Goal: Communication & Community: Answer question/provide support

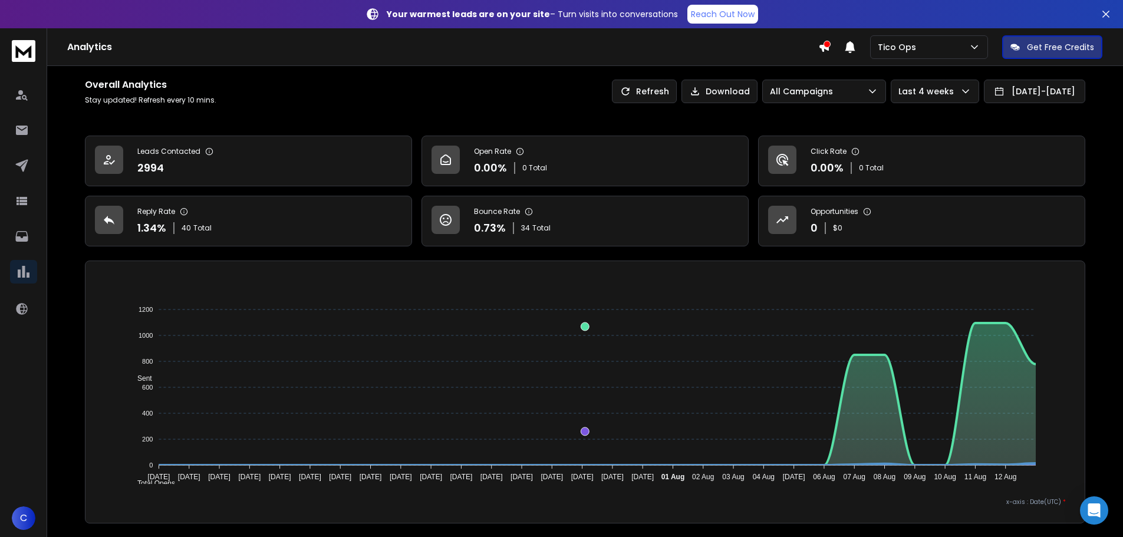
click at [111, 208] on div at bounding box center [109, 220] width 28 height 28
click at [111, 210] on div at bounding box center [109, 220] width 28 height 28
click at [18, 233] on icon at bounding box center [22, 236] width 14 height 14
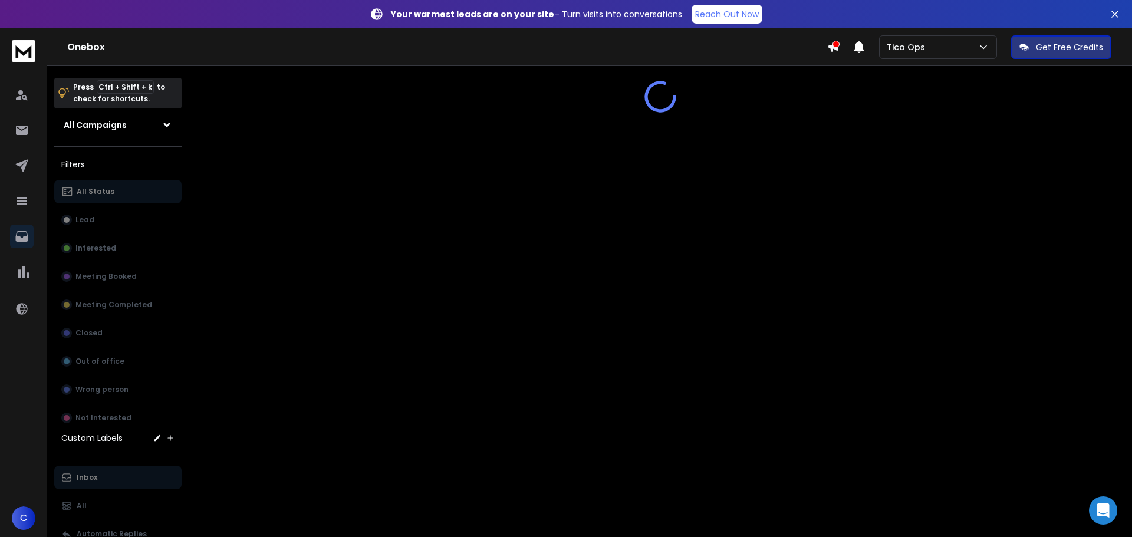
click at [109, 414] on div "All Status Lead Interested Meeting Booked Meeting Completed Closed Out of offic…" at bounding box center [117, 305] width 127 height 250
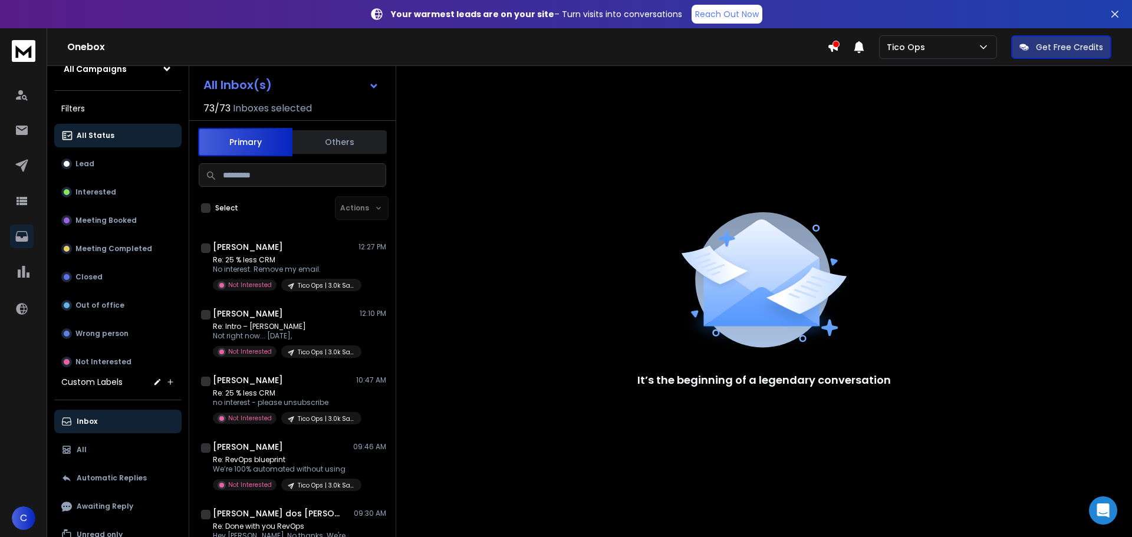
scroll to position [118, 0]
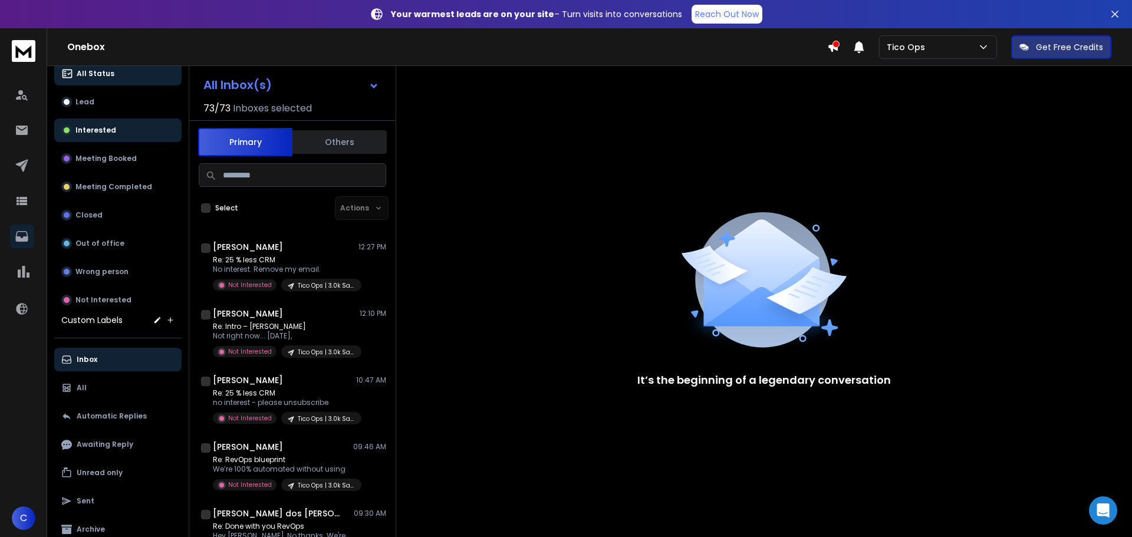
click at [108, 131] on p "Interested" at bounding box center [95, 130] width 41 height 9
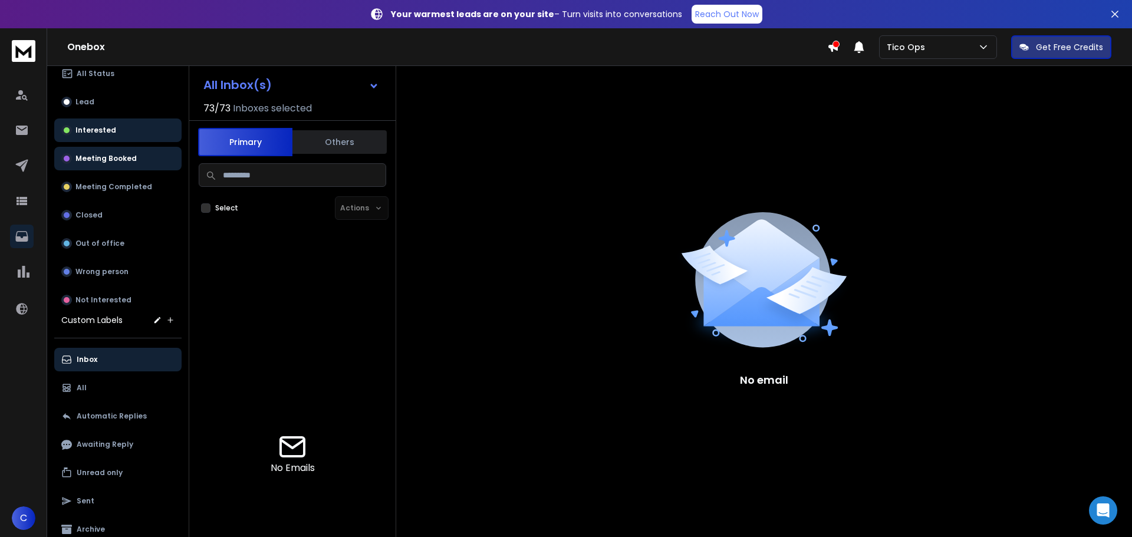
click at [107, 156] on p "Meeting Booked" at bounding box center [105, 158] width 61 height 9
click at [106, 185] on p "Meeting Completed" at bounding box center [113, 186] width 77 height 9
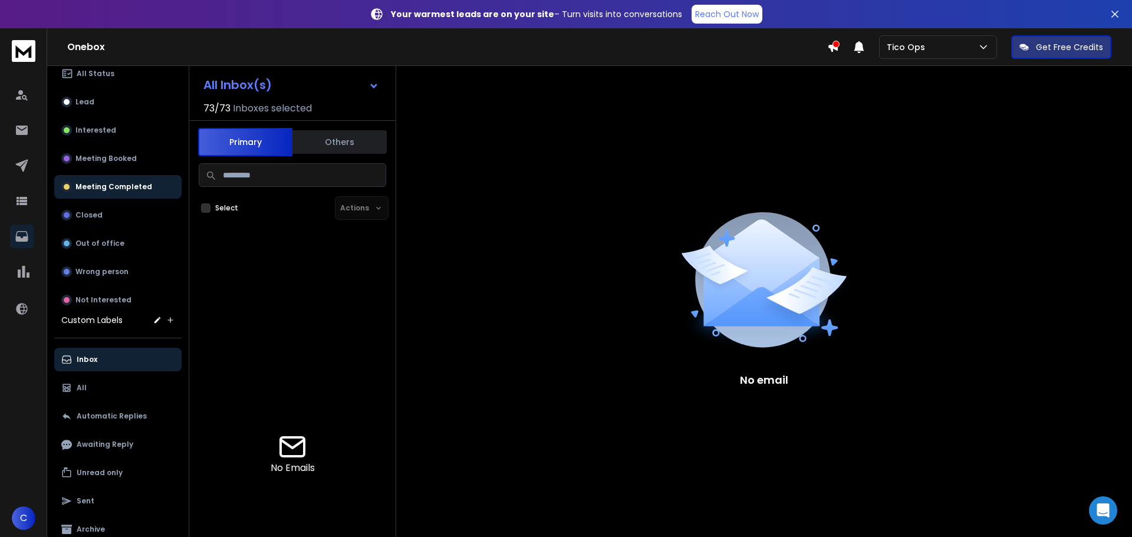
click at [100, 216] on p "Closed" at bounding box center [88, 214] width 27 height 9
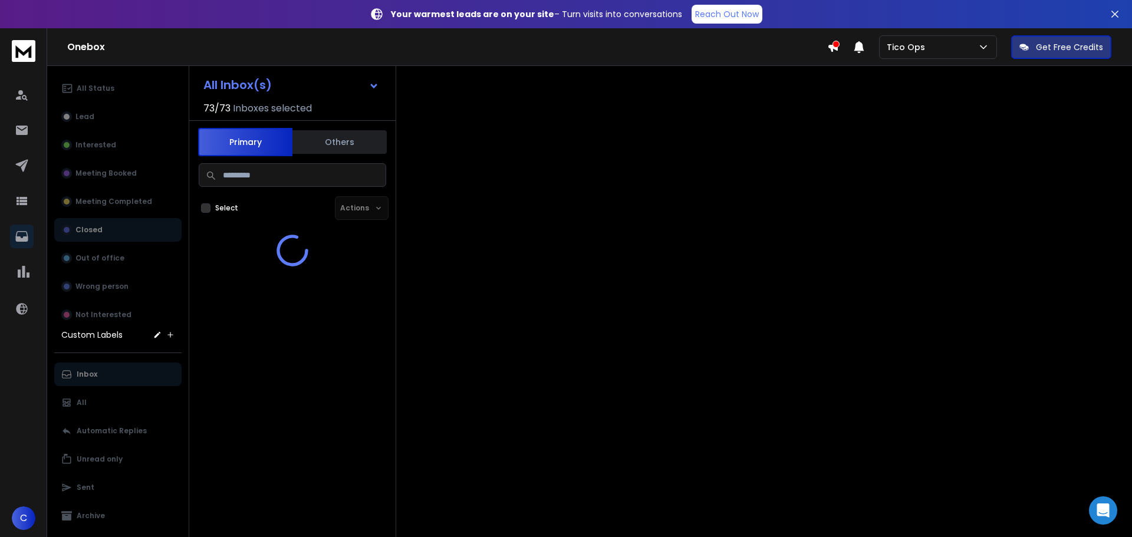
scroll to position [112, 0]
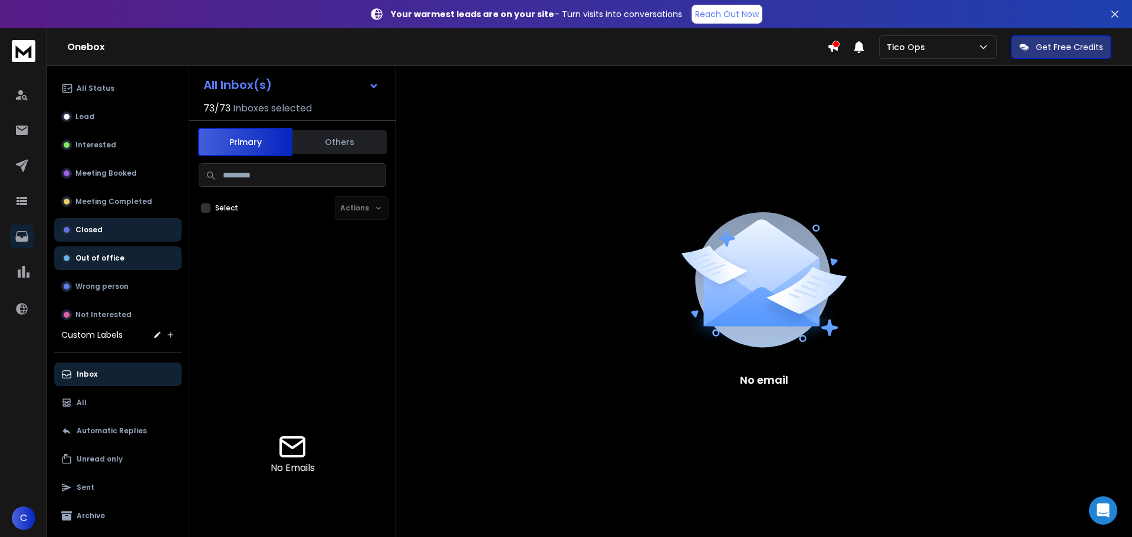
click at [96, 254] on p "Out of office" at bounding box center [99, 258] width 49 height 9
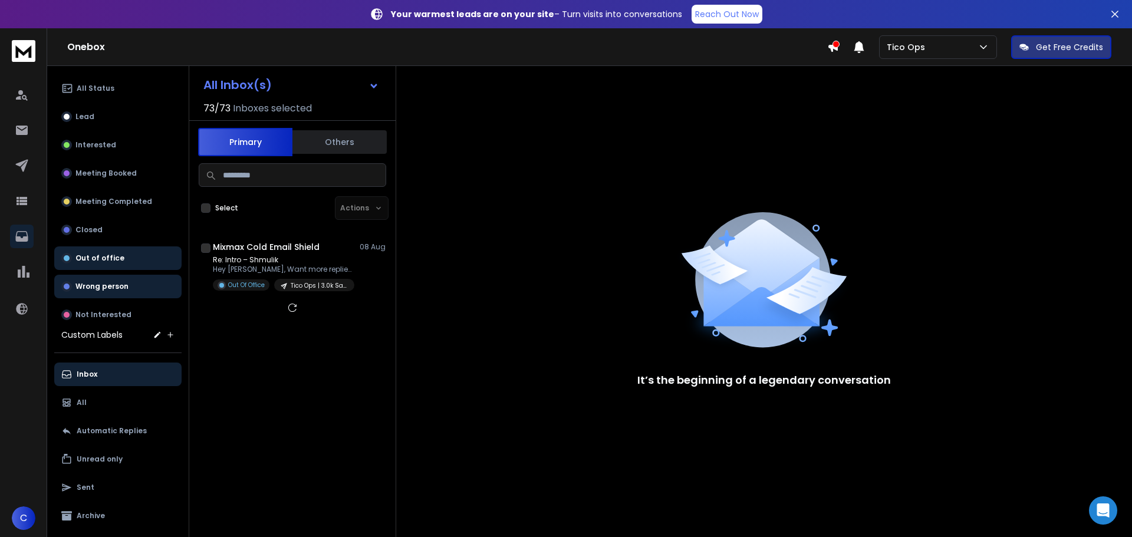
click at [98, 282] on p "Wrong person" at bounding box center [101, 286] width 53 height 9
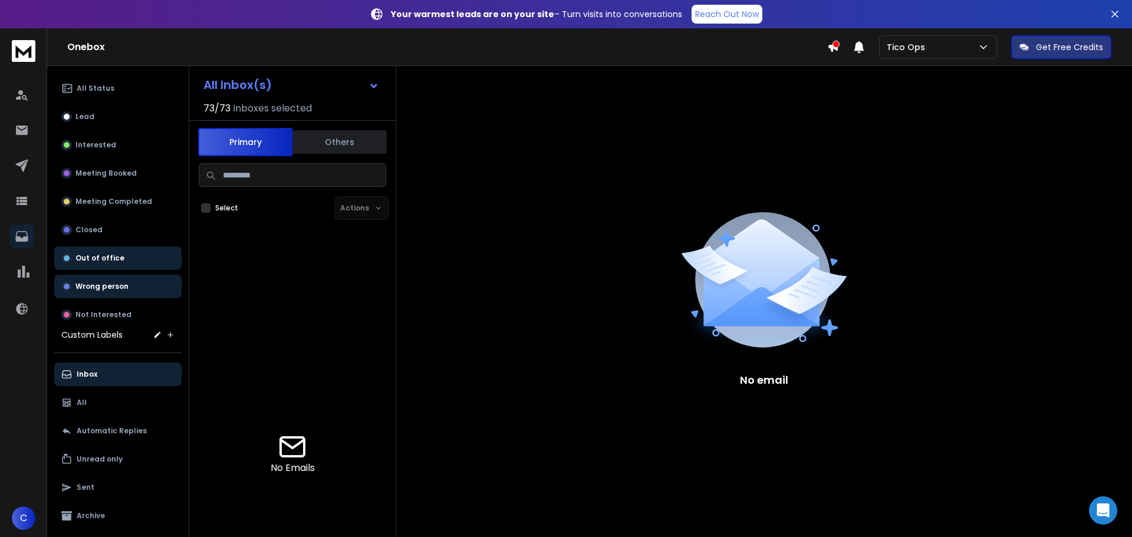
click at [93, 254] on p "Out of office" at bounding box center [99, 258] width 49 height 9
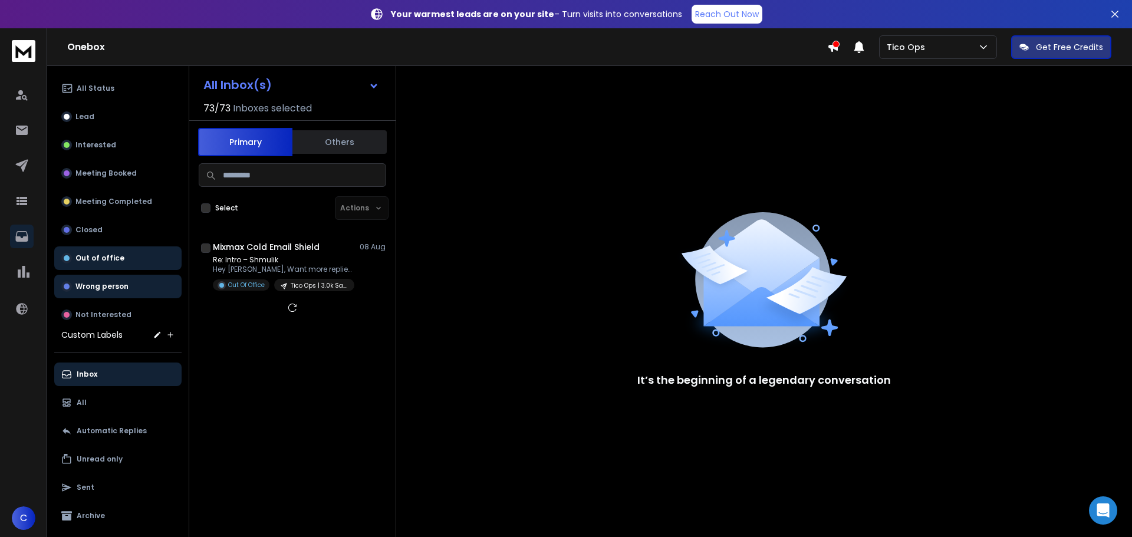
click at [91, 282] on p "Wrong person" at bounding box center [101, 286] width 53 height 9
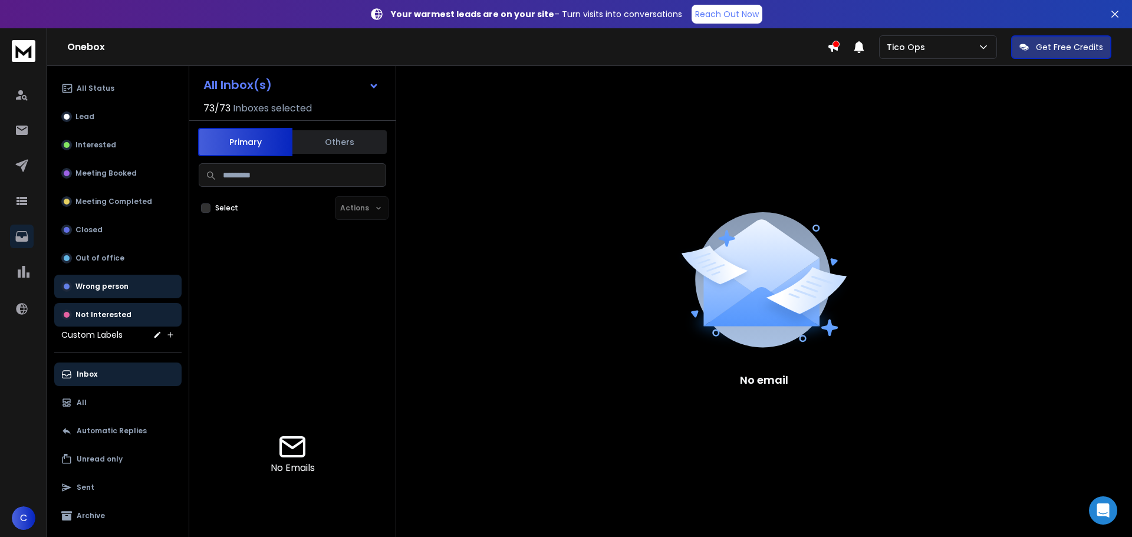
click at [98, 310] on p "Not Interested" at bounding box center [103, 314] width 56 height 9
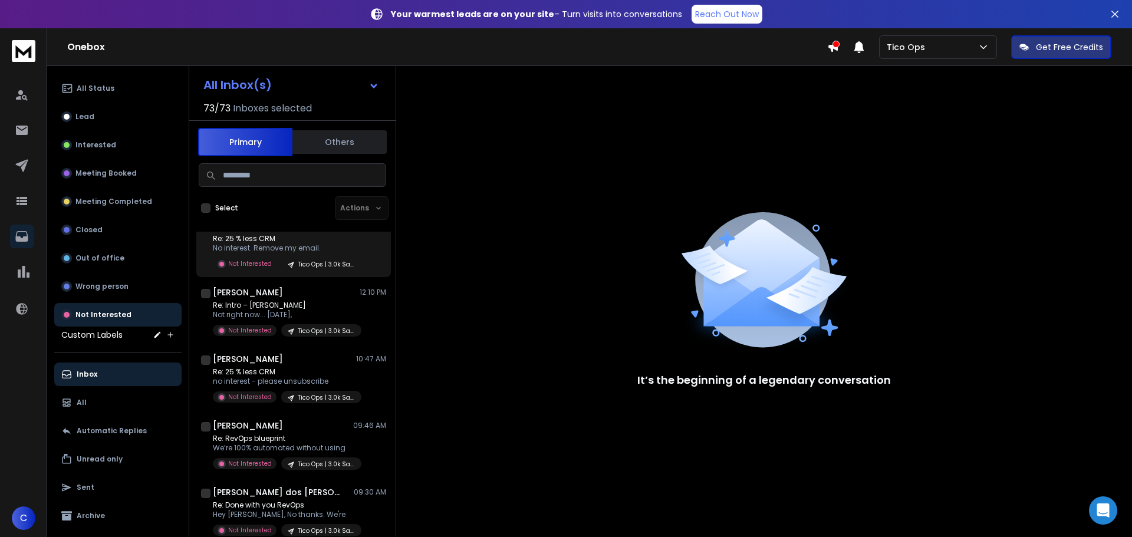
scroll to position [59, 0]
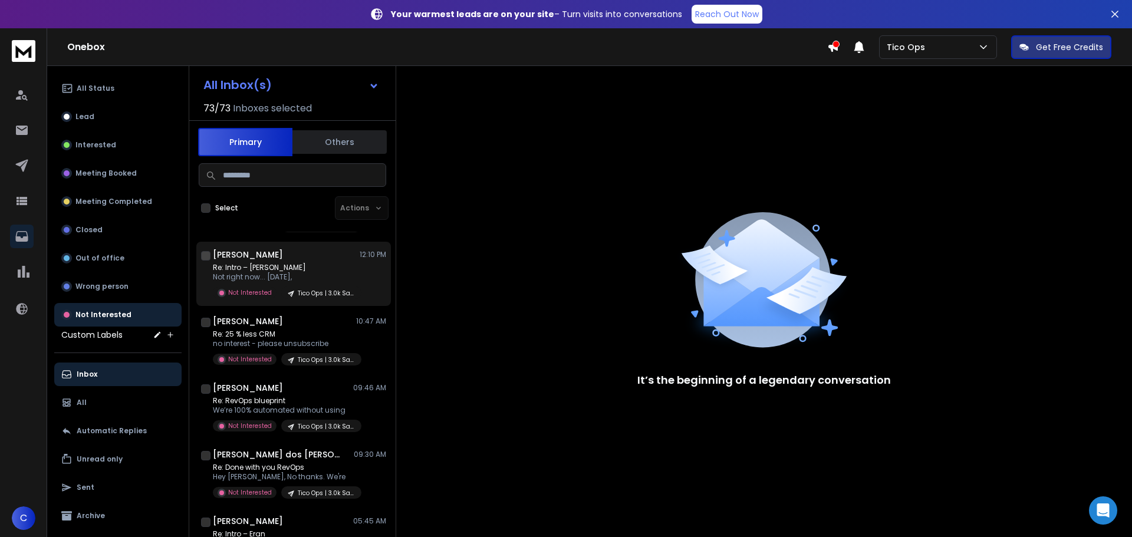
click at [313, 269] on p "Re: Intro – [PERSON_NAME]" at bounding box center [284, 267] width 142 height 9
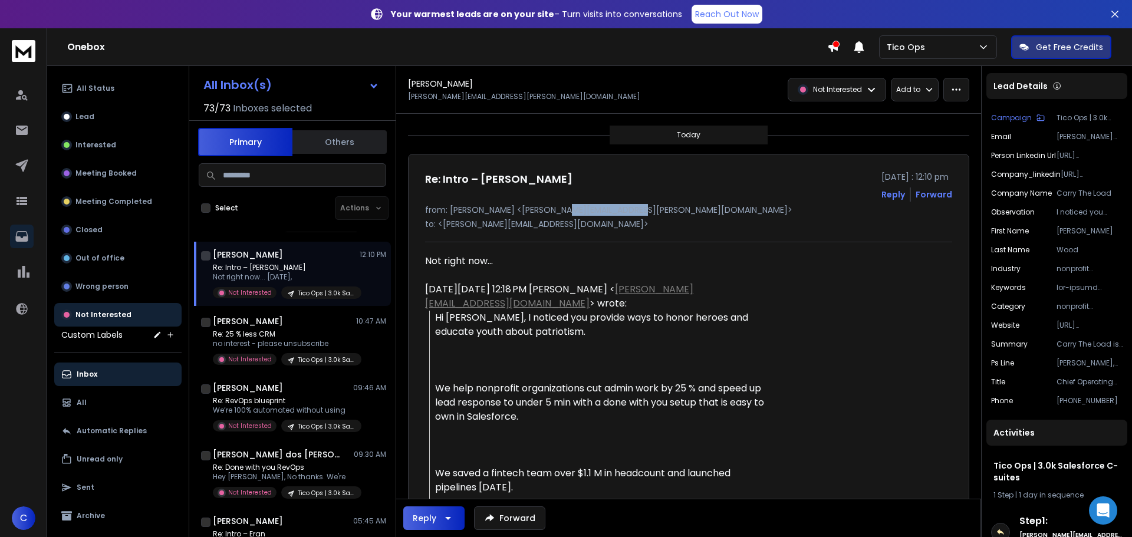
drag, startPoint x: 635, startPoint y: 210, endPoint x: 567, endPoint y: 210, distance: 68.4
click at [567, 210] on p "from: [PERSON_NAME] <[PERSON_NAME][EMAIL_ADDRESS][PERSON_NAME][DOMAIN_NAME]>" at bounding box center [688, 210] width 527 height 12
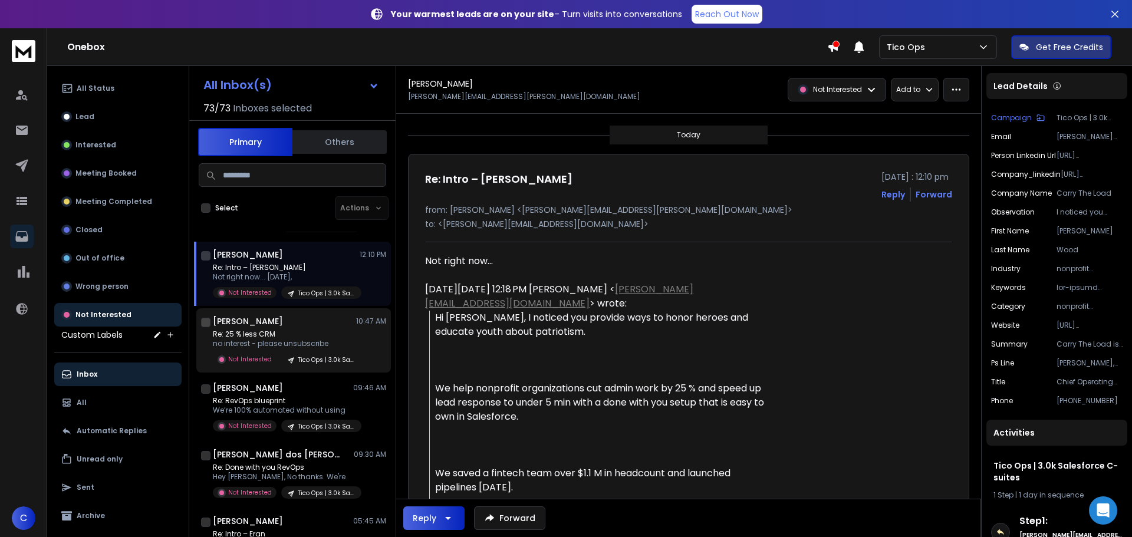
click at [294, 337] on p "Re: 25 % less CRM" at bounding box center [284, 334] width 142 height 9
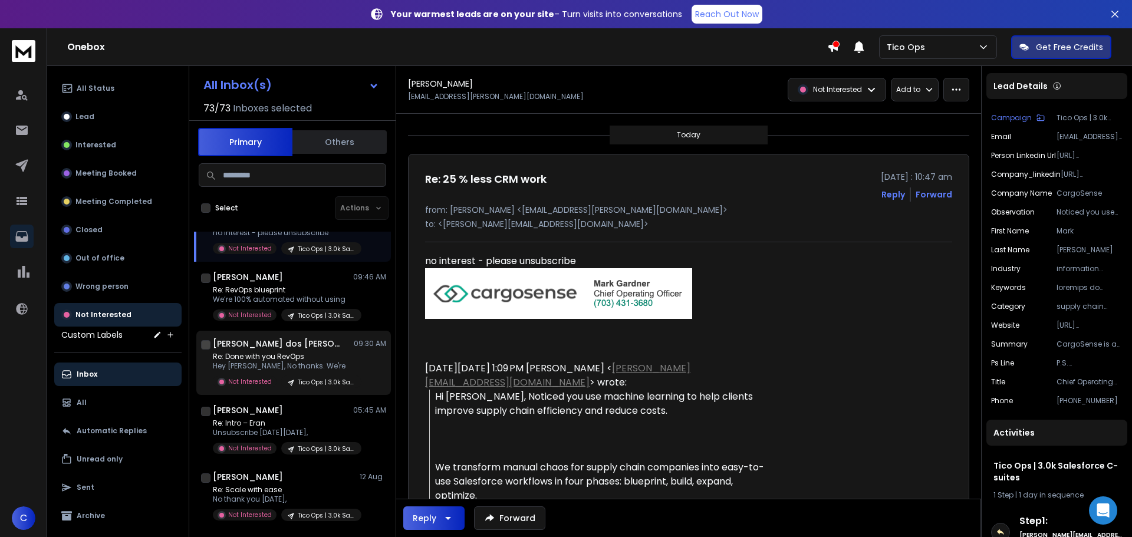
scroll to position [177, 0]
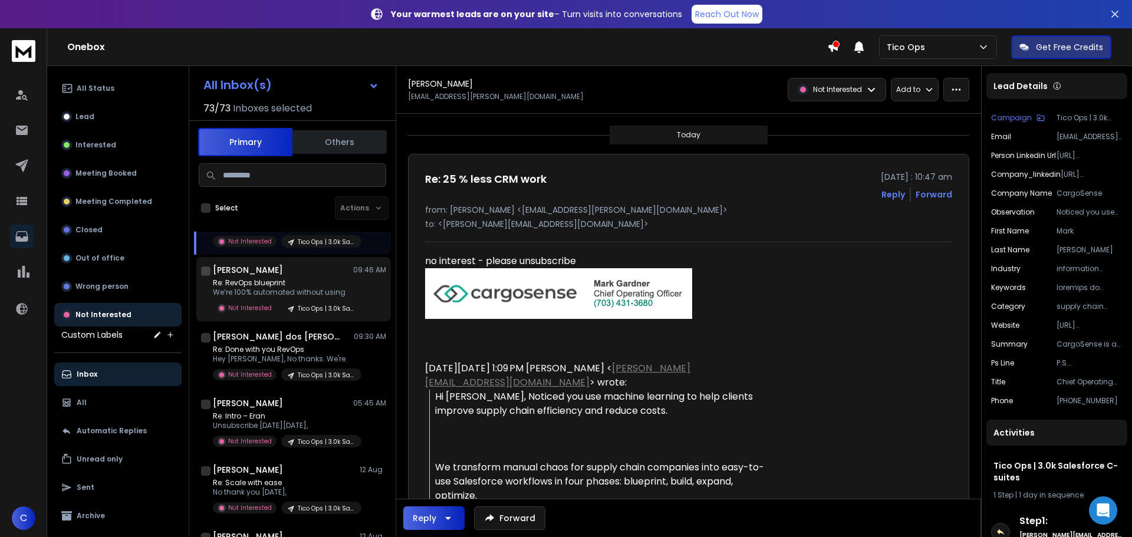
click at [303, 292] on p "We’re 100% automated without using" at bounding box center [284, 292] width 142 height 9
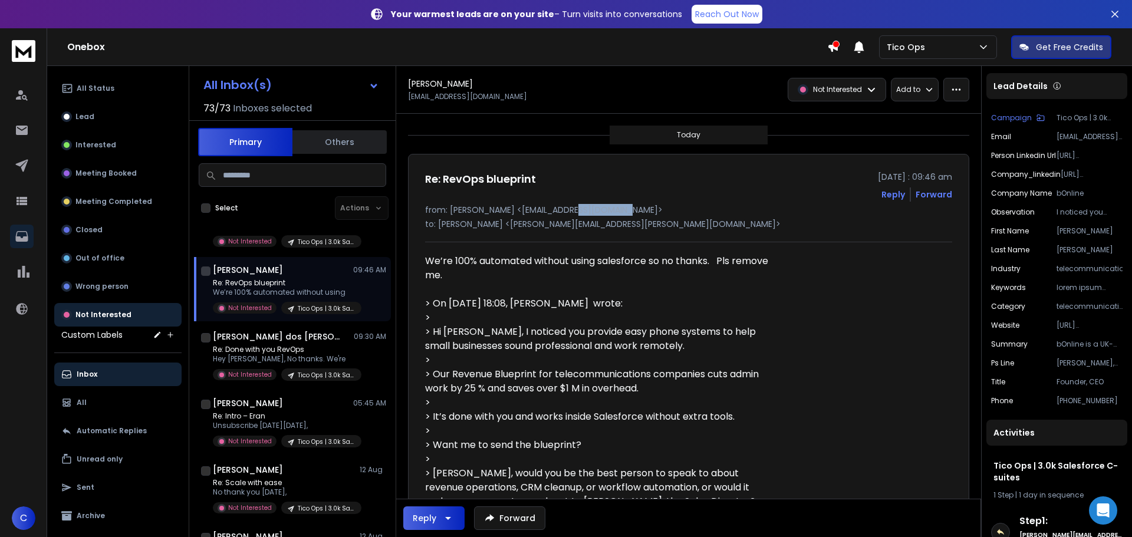
drag, startPoint x: 620, startPoint y: 209, endPoint x: 571, endPoint y: 212, distance: 49.0
click at [571, 212] on p "from: [PERSON_NAME] <[EMAIL_ADDRESS][DOMAIN_NAME]>" at bounding box center [688, 210] width 527 height 12
click at [890, 196] on button "Reply" at bounding box center [893, 195] width 24 height 12
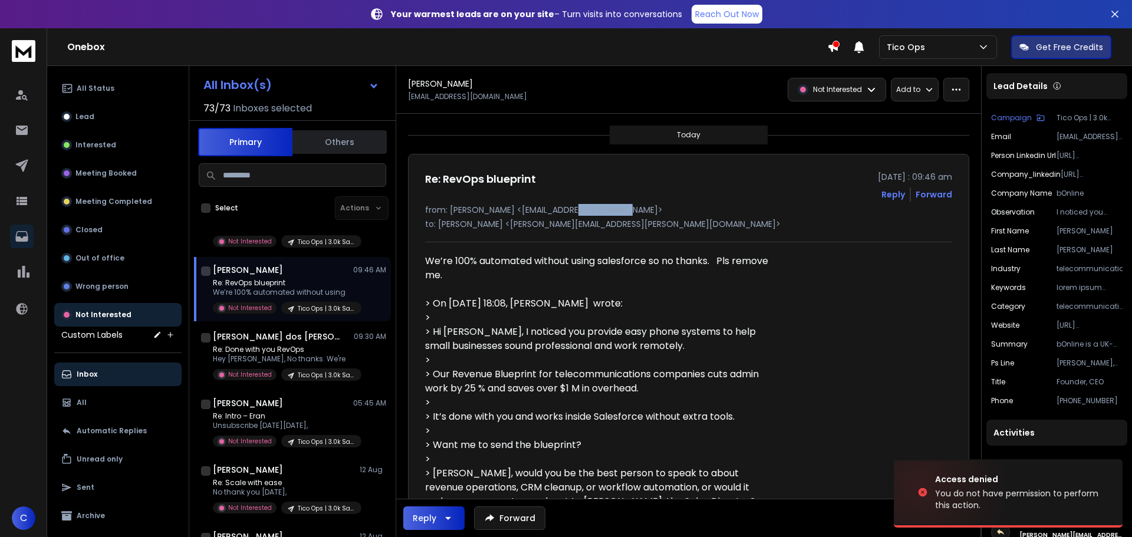
click at [896, 195] on button "Reply" at bounding box center [893, 195] width 24 height 12
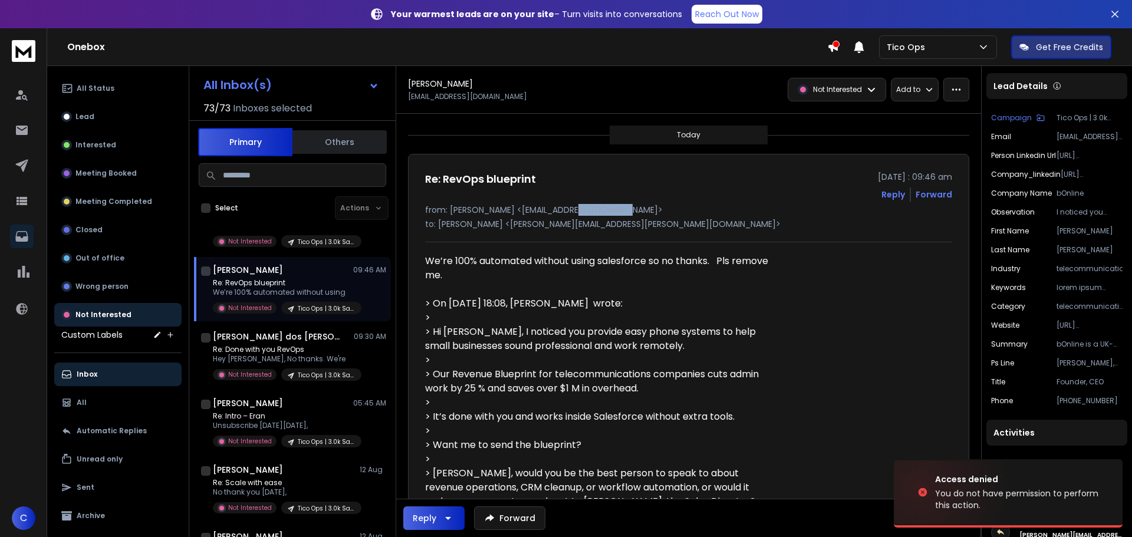
click at [896, 195] on button "Reply" at bounding box center [893, 195] width 24 height 12
